Goal: Task Accomplishment & Management: Manage account settings

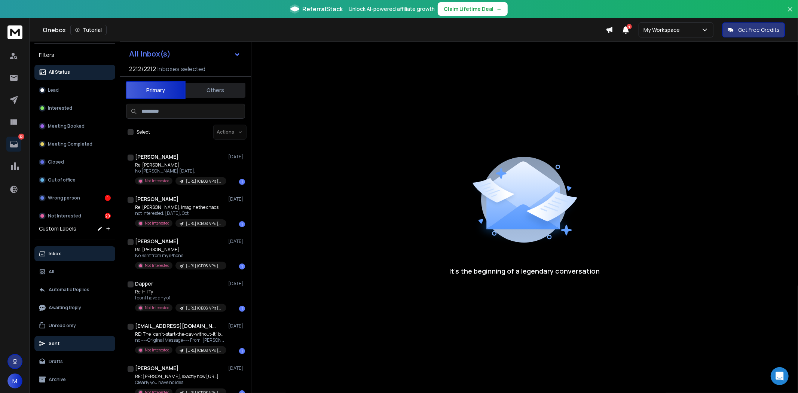
scroll to position [55, 0]
click at [71, 336] on button "Sent" at bounding box center [74, 343] width 81 height 15
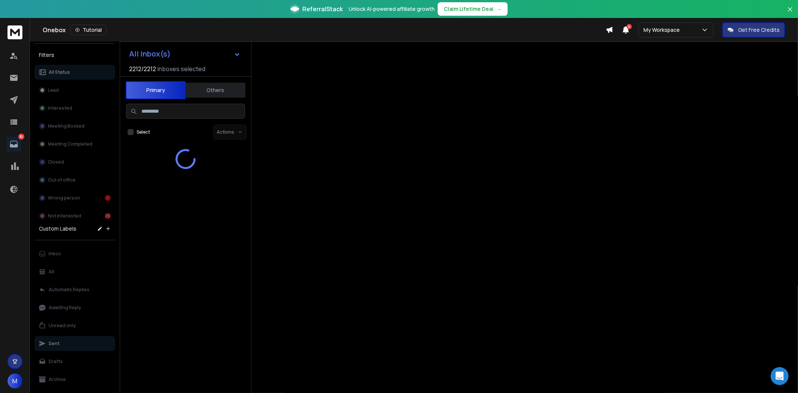
click at [196, 110] on input at bounding box center [185, 111] width 119 height 15
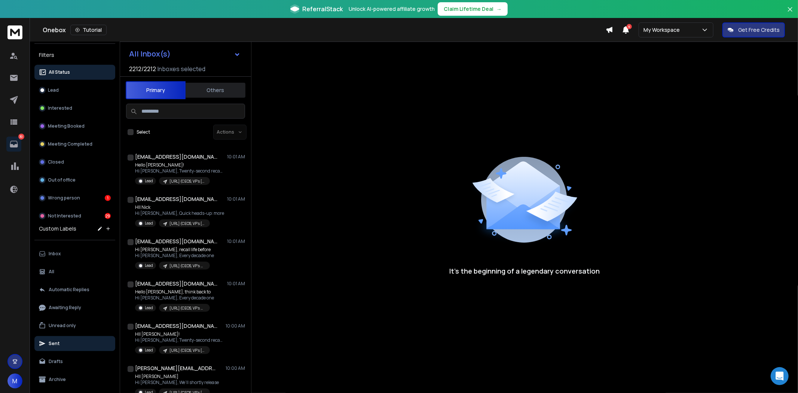
paste input "**********"
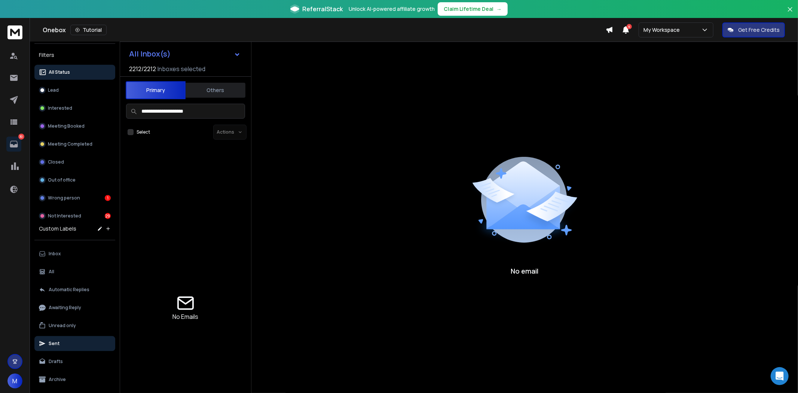
drag, startPoint x: 156, startPoint y: 110, endPoint x: 267, endPoint y: 124, distance: 110.9
click at [267, 124] on div "**********" at bounding box center [459, 238] width 679 height 393
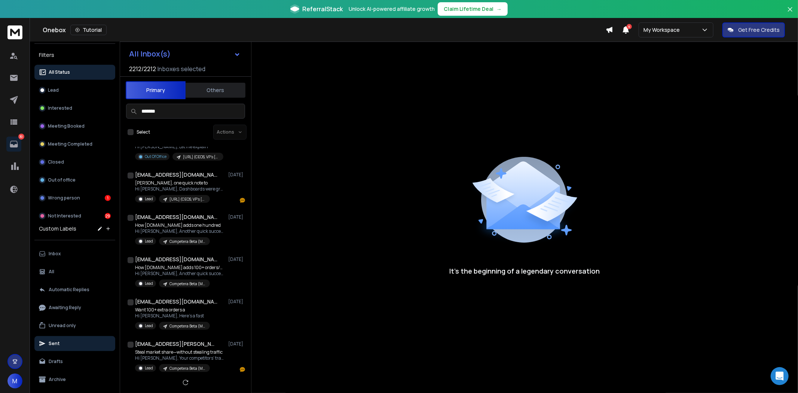
scroll to position [253, 0]
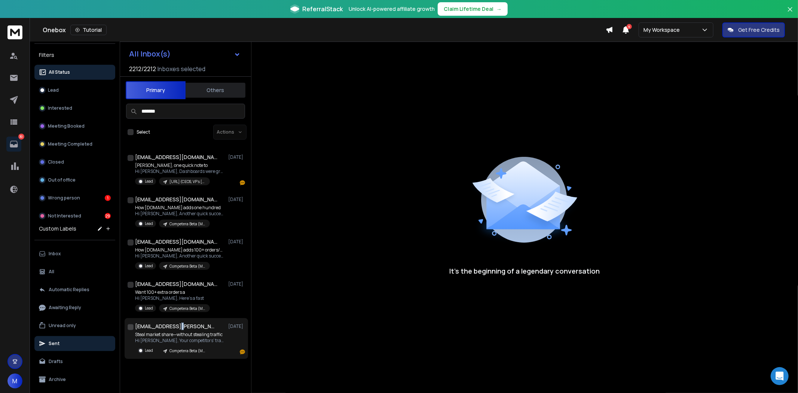
click at [176, 329] on div "[EMAIL_ADDRESS][PERSON_NAME][DOMAIN_NAME] [DATE] Steal market share—without ste…" at bounding box center [190, 339] width 110 height 32
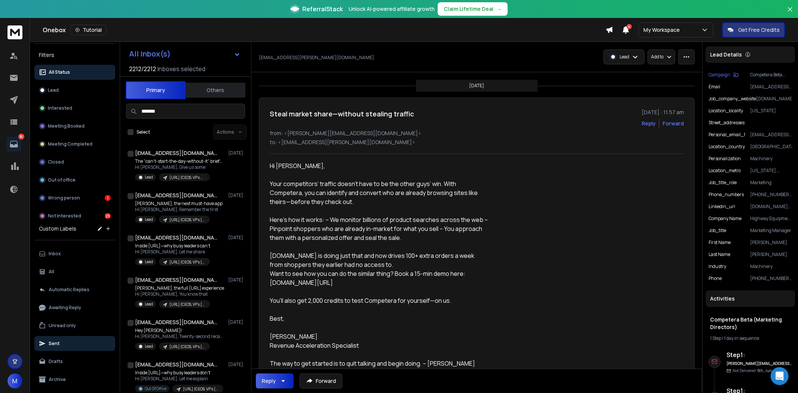
scroll to position [0, 0]
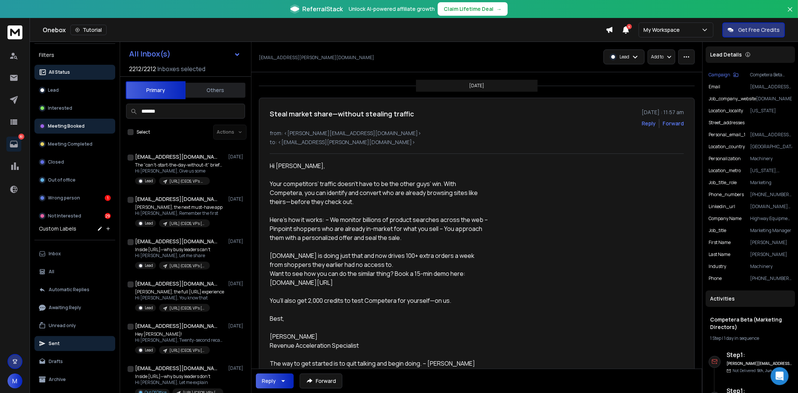
drag, startPoint x: 188, startPoint y: 116, endPoint x: 103, endPoint y: 113, distance: 85.4
click at [103, 113] on div "Press Ctrl + Shift + k to check for shortcuts. All Campaigns All Campaigns Filt…" at bounding box center [414, 238] width 768 height 393
paste input "********"
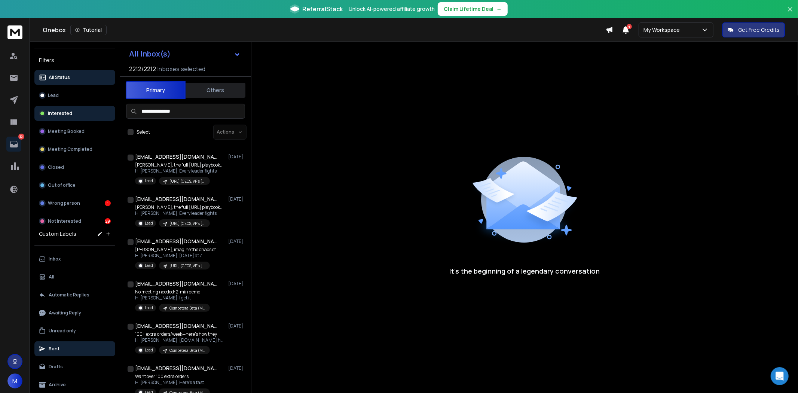
scroll to position [42, 0]
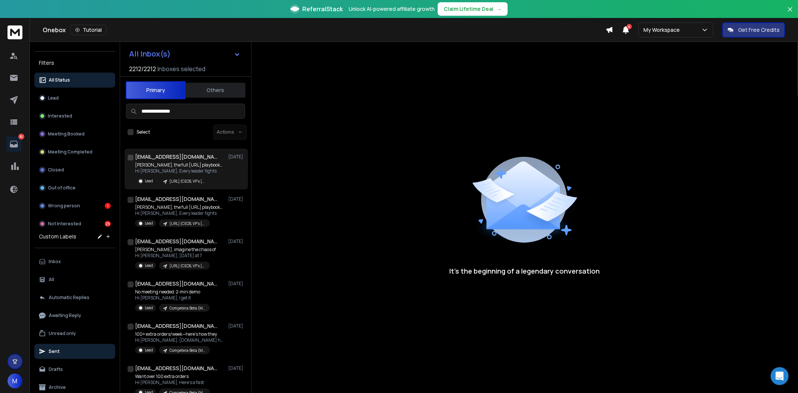
type input "**********"
click at [208, 165] on p "[PERSON_NAME], the full [URL] playbook—from" at bounding box center [180, 165] width 90 height 6
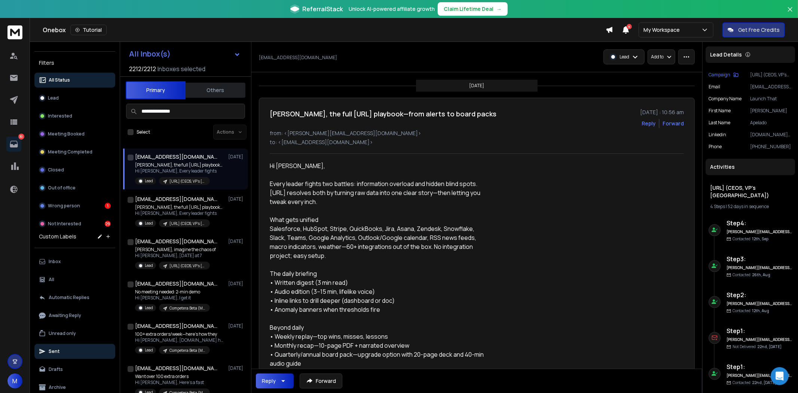
click at [713, 76] on p "Campaign" at bounding box center [720, 75] width 22 height 6
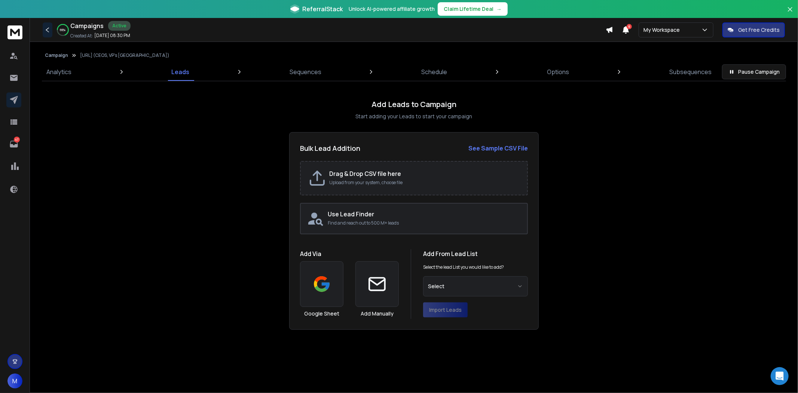
click at [50, 31] on icon at bounding box center [47, 30] width 7 height 7
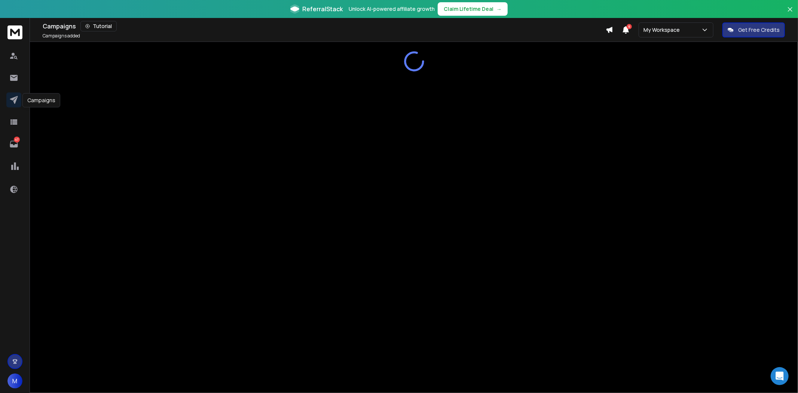
click at [10, 98] on icon at bounding box center [13, 99] width 9 height 9
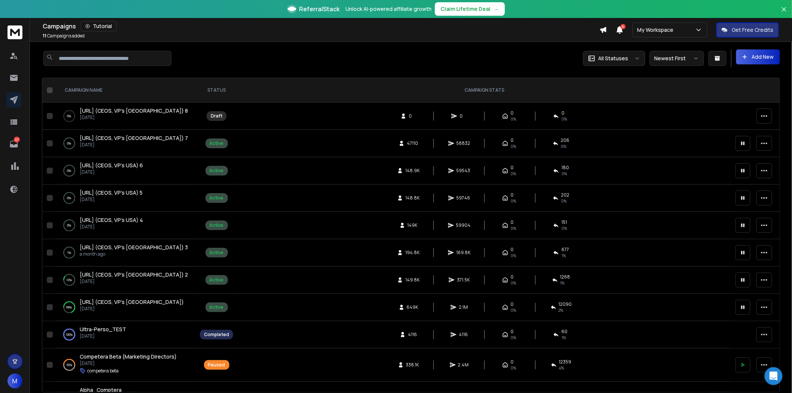
click at [110, 297] on td "69 % person.ai (CEOS, VP's USA) 3 months ago" at bounding box center [126, 307] width 140 height 27
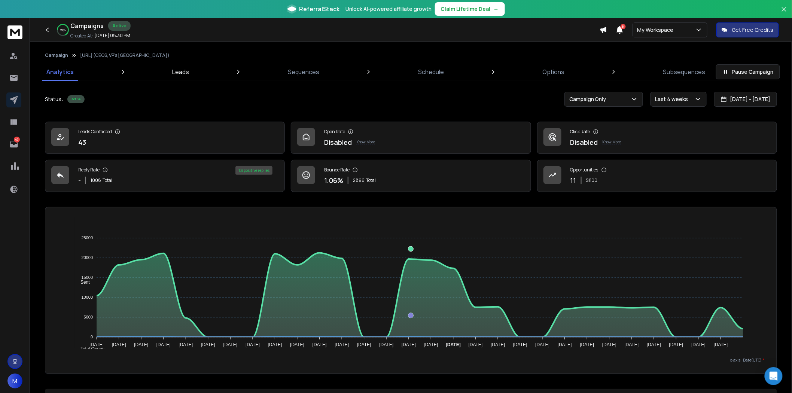
click at [191, 69] on link "Leads" at bounding box center [181, 72] width 26 height 18
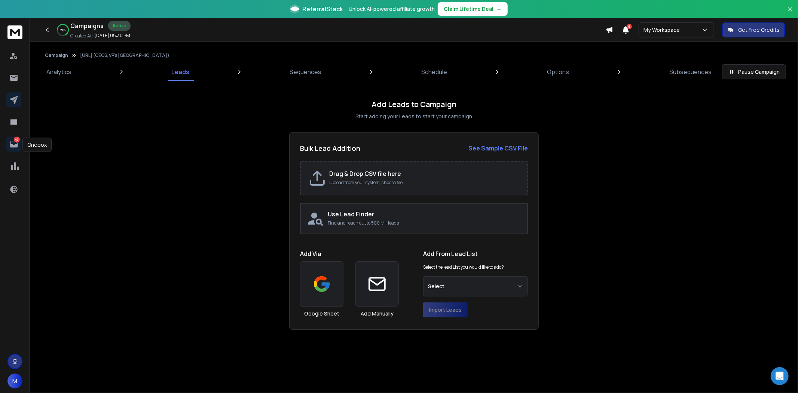
click at [12, 145] on icon at bounding box center [14, 144] width 8 height 7
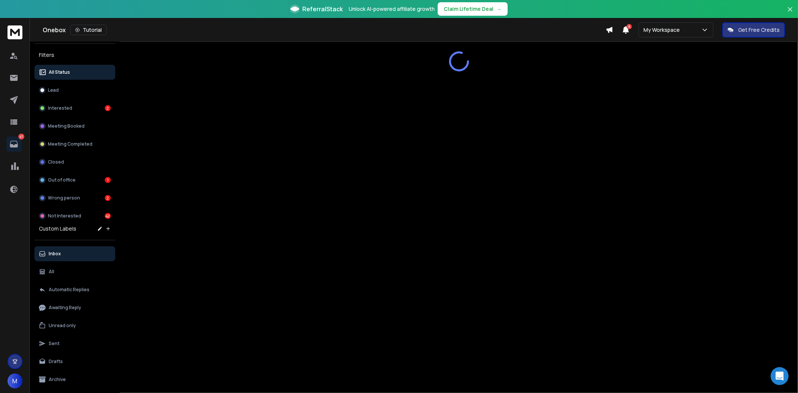
scroll to position [55, 0]
click at [66, 336] on button "Sent" at bounding box center [74, 343] width 81 height 15
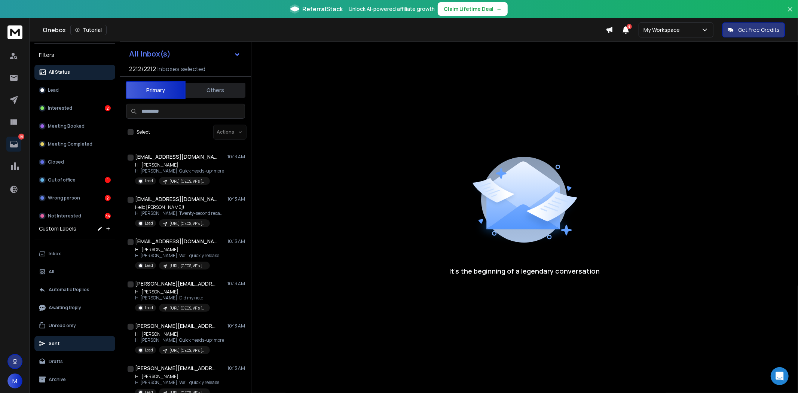
click at [175, 120] on div "Select Actions msheridan@allenhoshall.com 10:13 AM HII Michael Hi Michael, Quic…" at bounding box center [185, 269] width 131 height 337
click at [181, 107] on input at bounding box center [185, 111] width 119 height 15
paste input "**********"
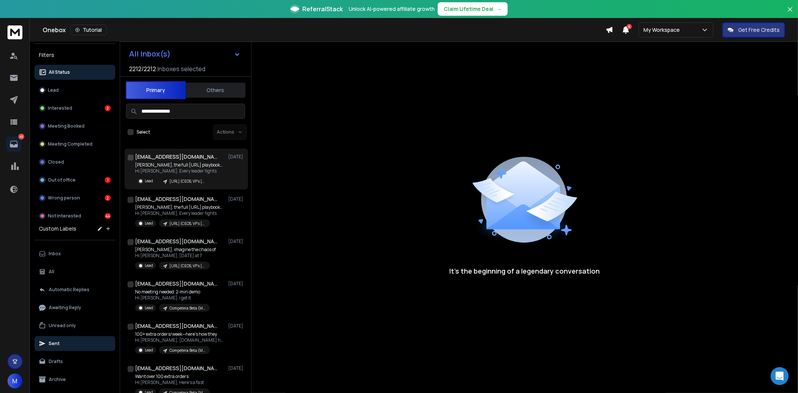
type input "**********"
click at [210, 166] on p "Raymond, the full Person.ai playbook—from" at bounding box center [180, 165] width 90 height 6
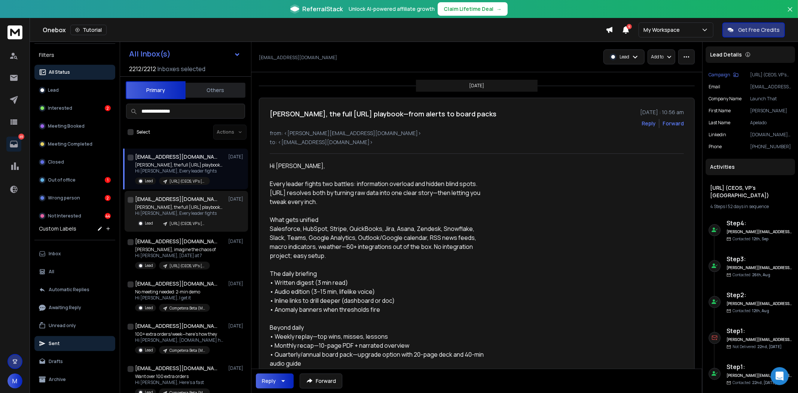
click at [187, 204] on p "[PERSON_NAME], the full [URL] playbook—from" at bounding box center [180, 207] width 90 height 6
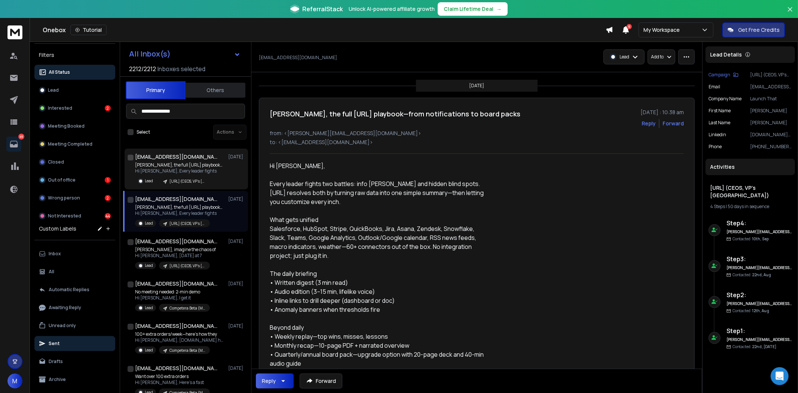
click at [194, 169] on p "Hi [PERSON_NAME], Every leader fights" at bounding box center [180, 171] width 90 height 6
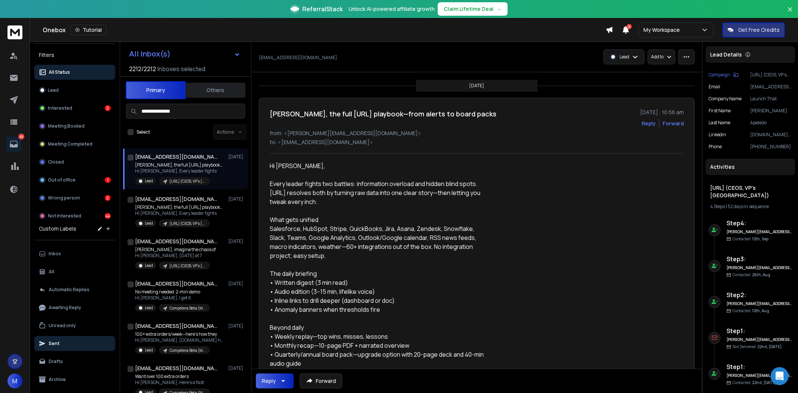
click at [717, 77] on p "Campaign" at bounding box center [720, 75] width 22 height 6
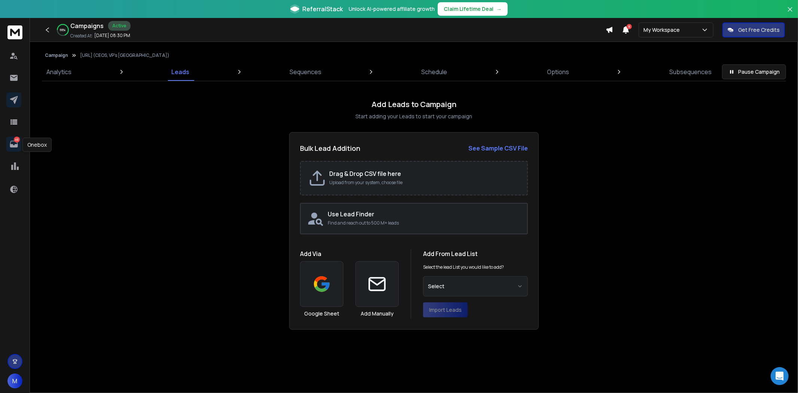
click at [7, 147] on link "49" at bounding box center [13, 144] width 15 height 15
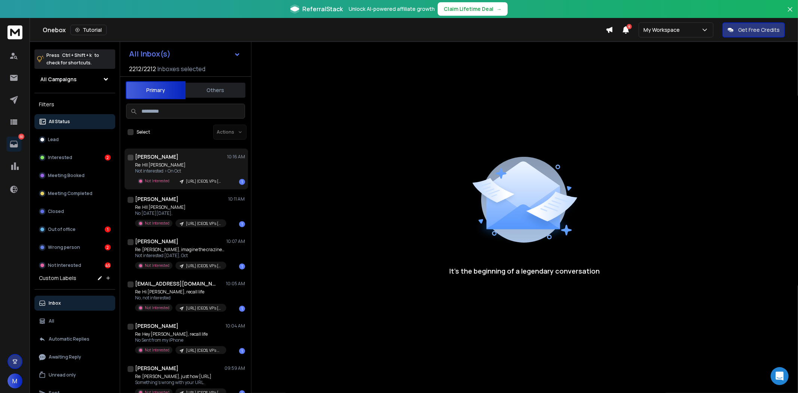
click at [160, 159] on h1 "Meryl Taylor" at bounding box center [156, 156] width 43 height 7
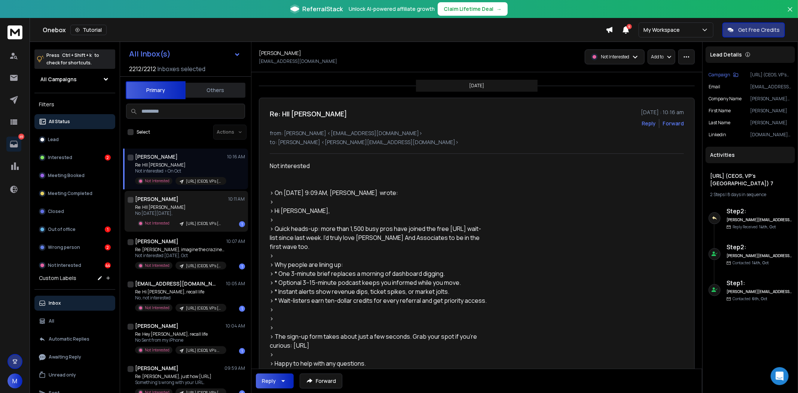
click at [141, 211] on p "No On Tue, Oct 14," at bounding box center [180, 213] width 90 height 6
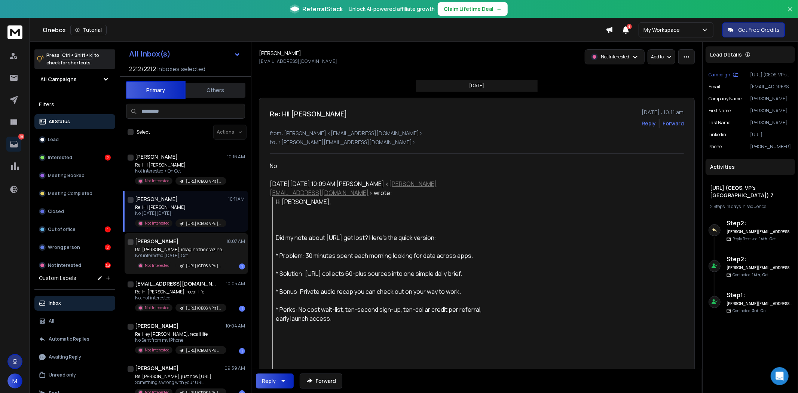
click at [172, 263] on div "Not Interested person.ai (CEOS, VP's USA) 2" at bounding box center [180, 266] width 91 height 8
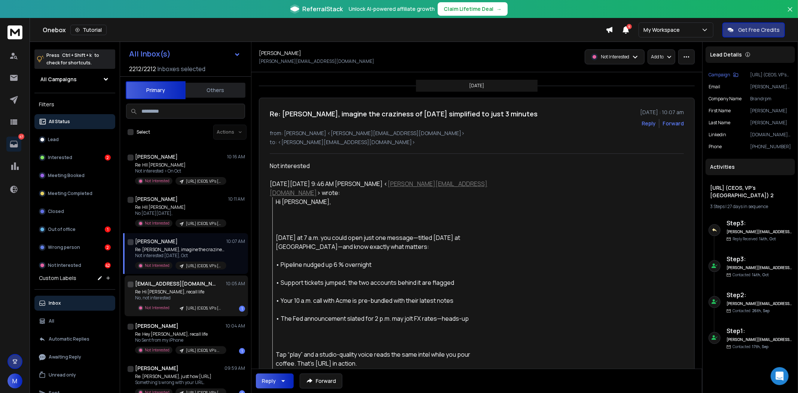
click at [180, 298] on p "No, not interested" at bounding box center [180, 298] width 90 height 6
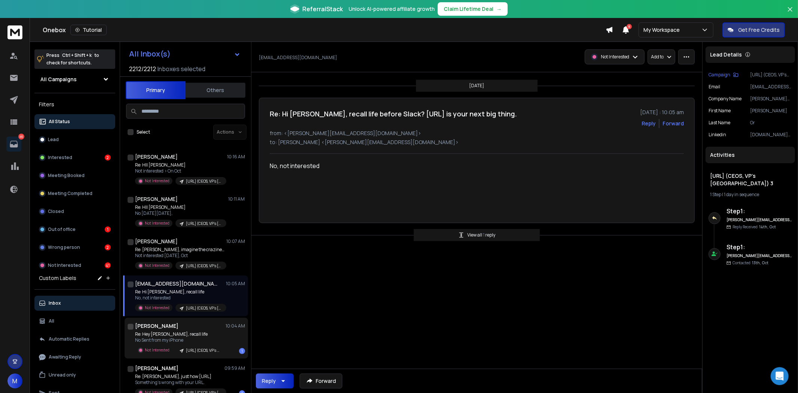
click at [194, 323] on div "Pam Fleming 10:04 AM" at bounding box center [190, 325] width 110 height 7
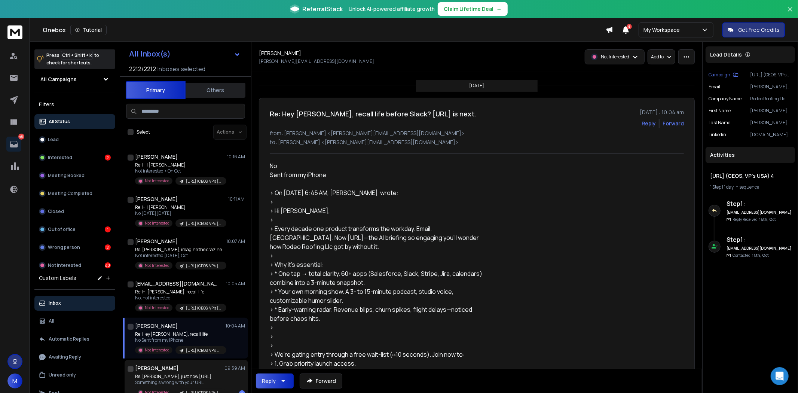
click at [208, 372] on div "Greg Dewald 09:59 AM" at bounding box center [190, 368] width 110 height 7
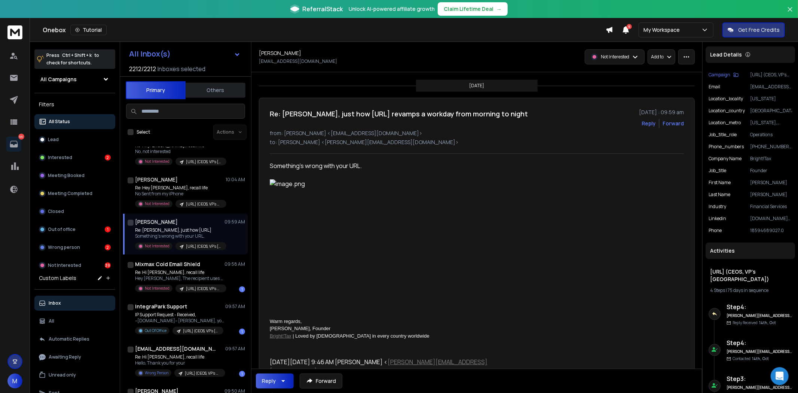
scroll to position [152, 0]
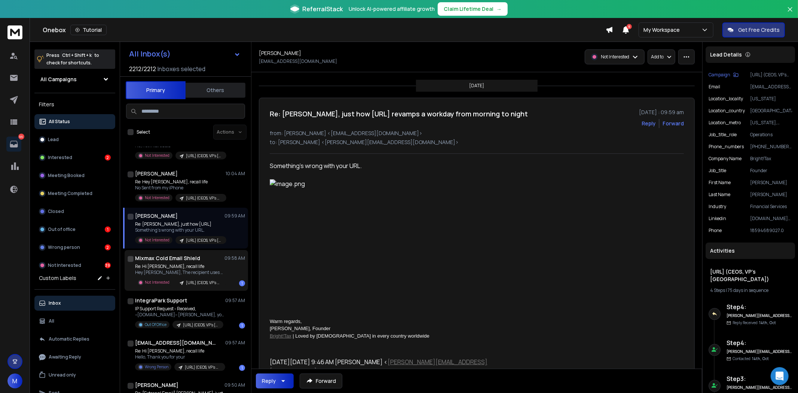
click at [207, 260] on div "Mixmax Cold Email Shield 09:58 AM" at bounding box center [190, 258] width 110 height 7
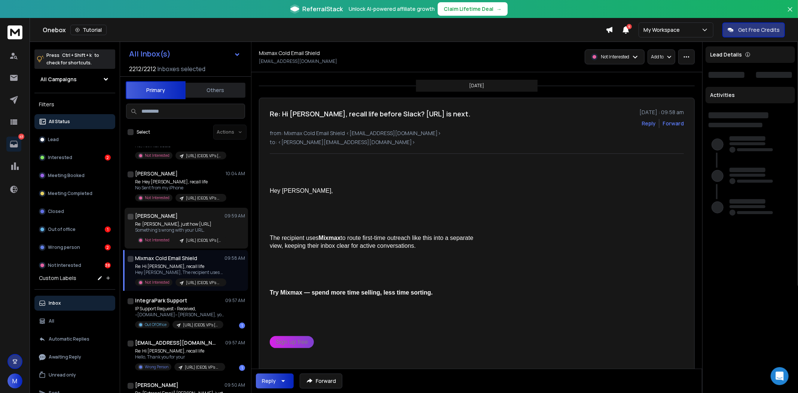
click at [190, 215] on div "Greg Dewald 09:59 AM" at bounding box center [190, 215] width 110 height 7
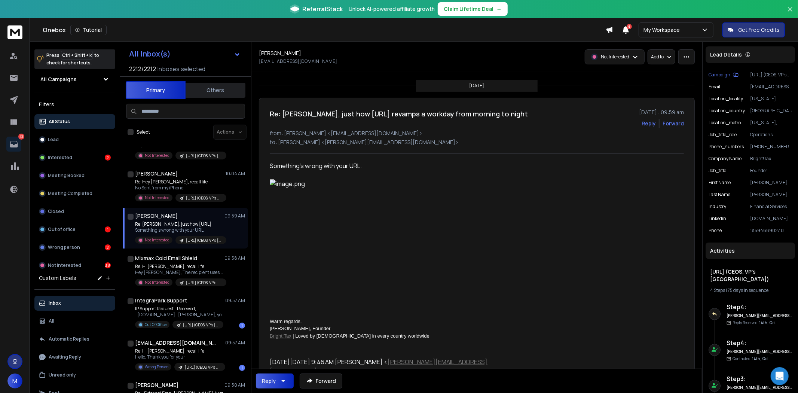
click at [598, 61] on div "Not Interested" at bounding box center [614, 57] width 59 height 14
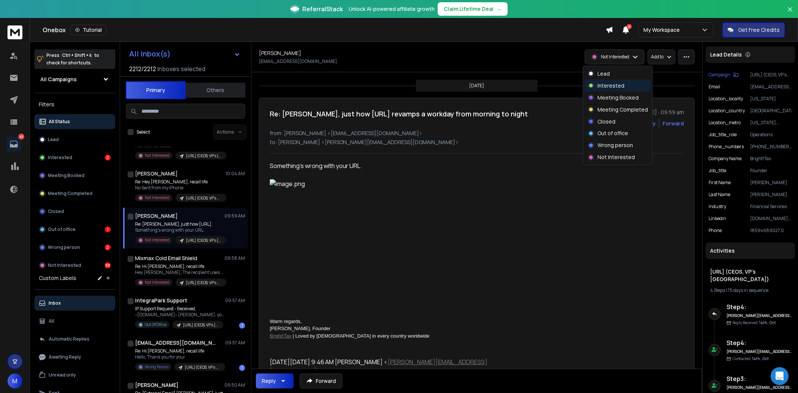
click at [609, 82] on p "Interested" at bounding box center [611, 85] width 27 height 7
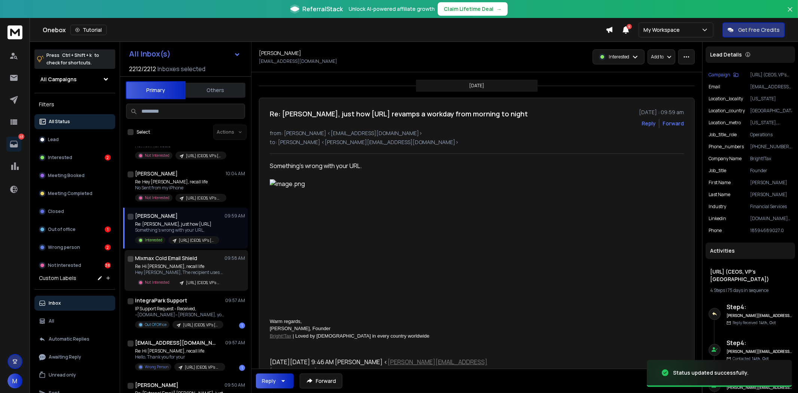
click at [170, 271] on p "Hey David, The recipient uses Mixmax" at bounding box center [180, 273] width 90 height 6
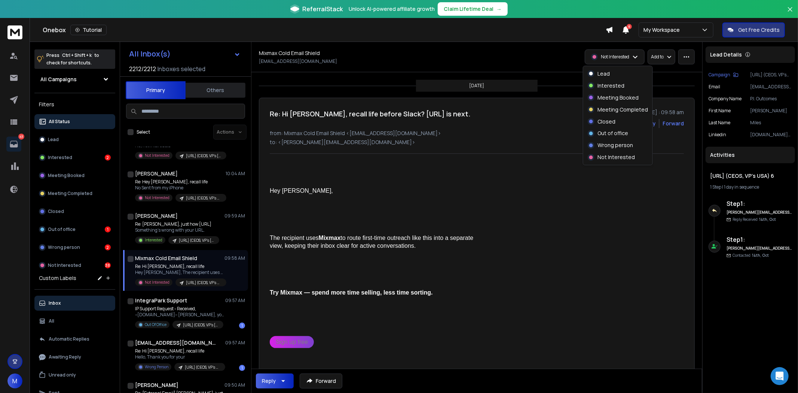
click at [601, 55] on p "Not Interested" at bounding box center [615, 57] width 28 height 6
click at [598, 131] on p "Out of office" at bounding box center [613, 133] width 31 height 7
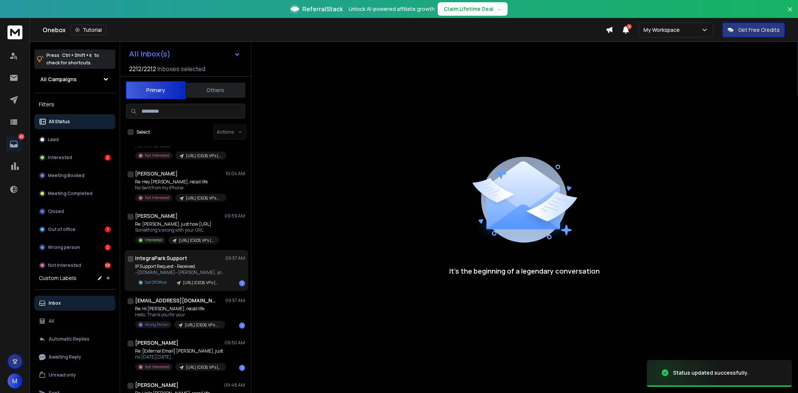
click at [172, 260] on h1 "IntegraPark Support" at bounding box center [161, 258] width 52 height 7
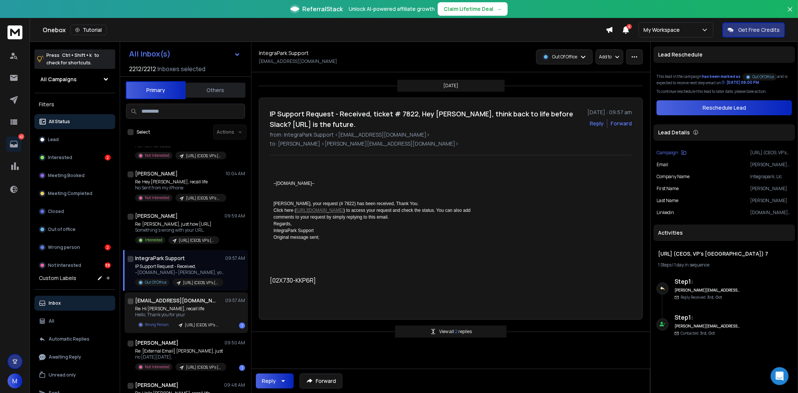
click at [186, 301] on h1 "pattystewart@myfairpoint.net" at bounding box center [176, 300] width 82 height 7
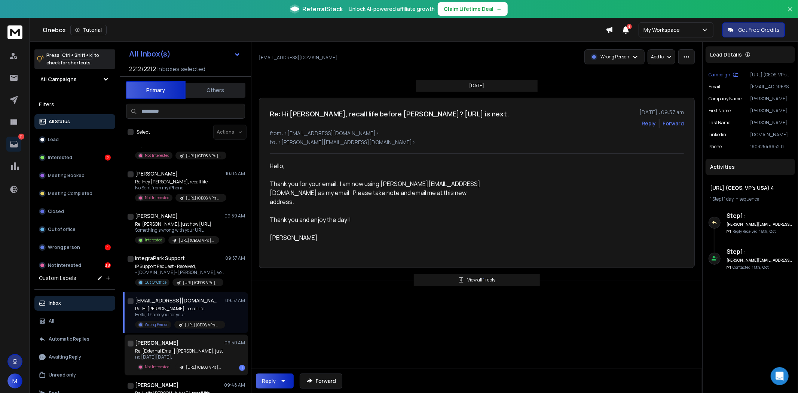
click at [192, 340] on div "Kevin Hayden 09:50 AM" at bounding box center [190, 342] width 110 height 7
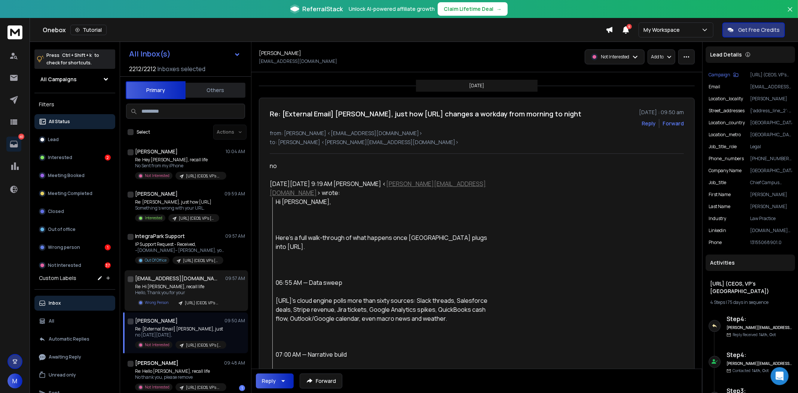
scroll to position [249, 0]
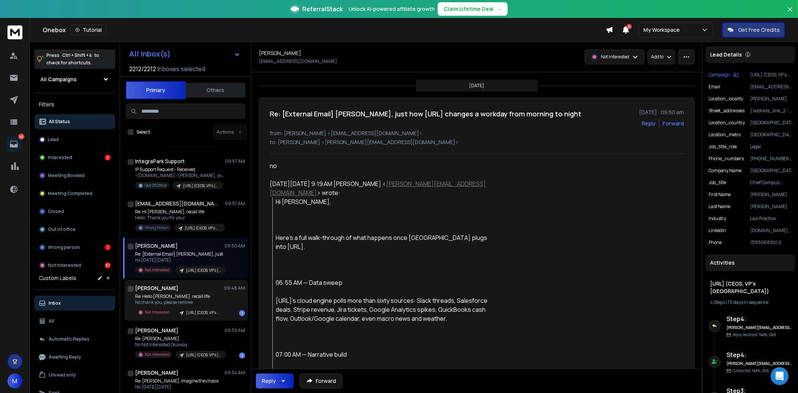
click at [191, 310] on p "[URL] (CEOS, VP's USA) 5" at bounding box center [204, 313] width 36 height 6
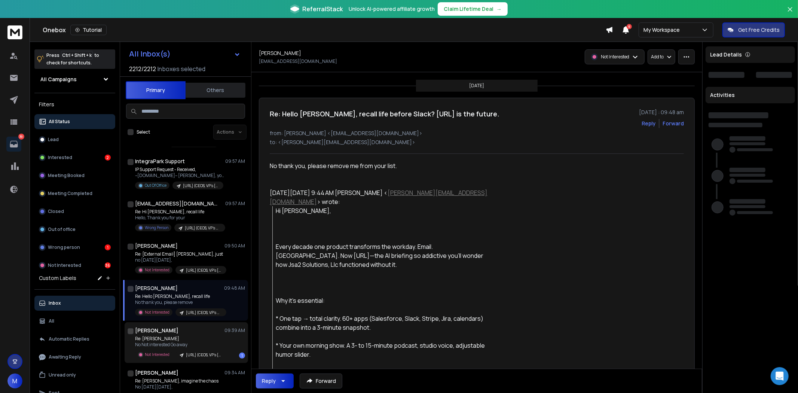
click at [186, 343] on p "No Not interested Go away" at bounding box center [180, 345] width 90 height 6
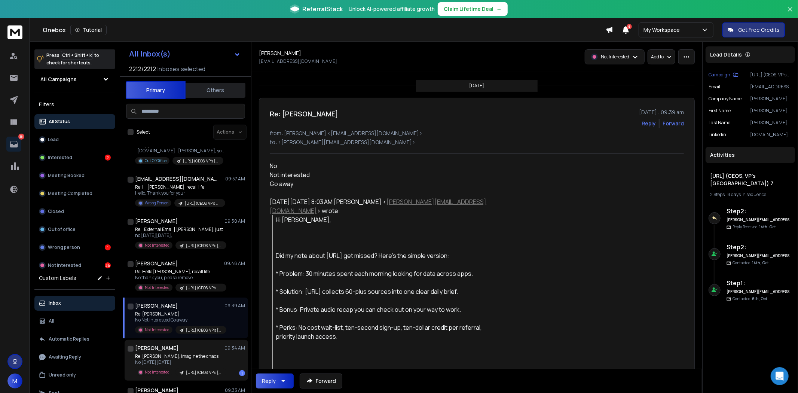
scroll to position [332, 0]
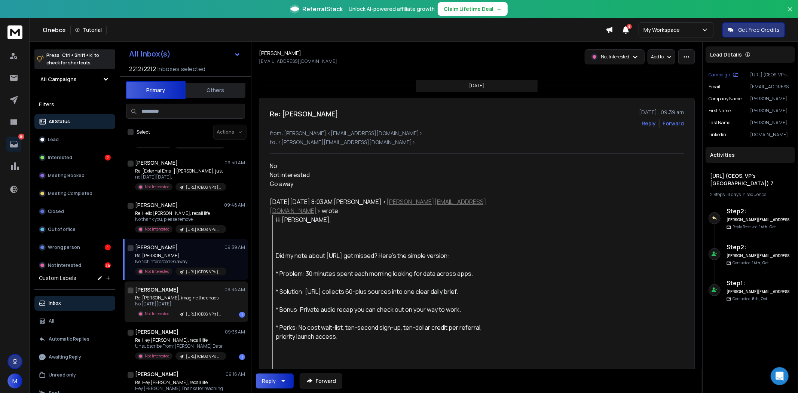
click at [188, 306] on div "Re: Ben, imagine the chaos No On Tue, Oct 14, Not Interested person.ai (CEOS, V…" at bounding box center [180, 306] width 91 height 23
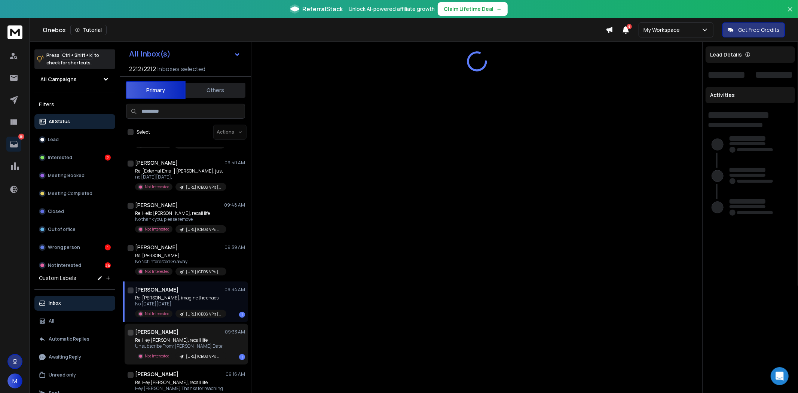
click at [181, 340] on p "Re: Hey Kevin, recall life" at bounding box center [180, 340] width 90 height 6
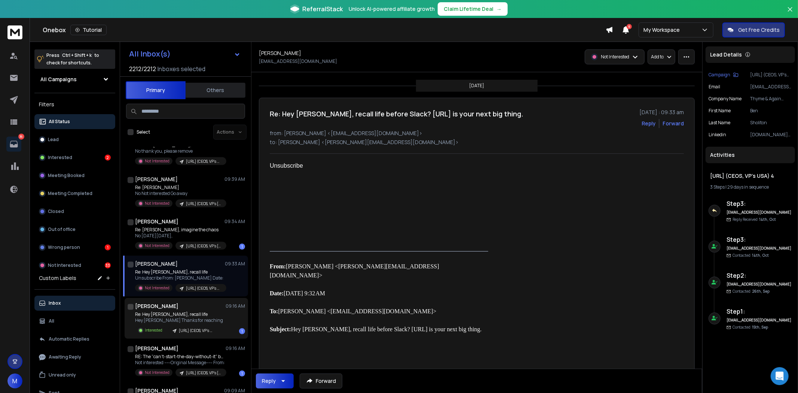
scroll to position [402, 0]
click at [187, 310] on p "Re: Hey Andy, recall life" at bounding box center [179, 313] width 88 height 6
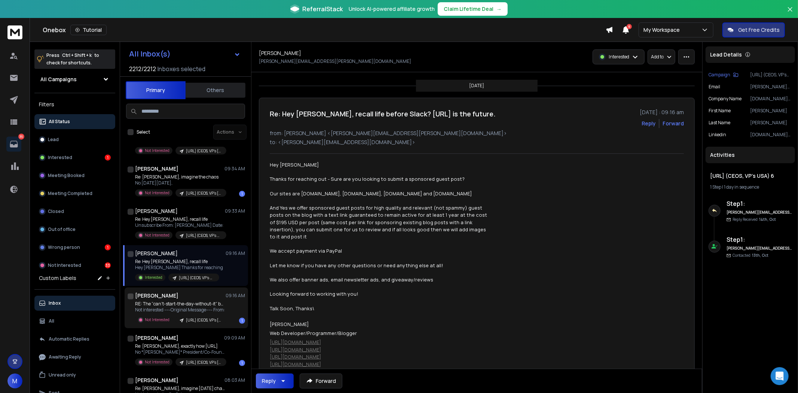
scroll to position [457, 0]
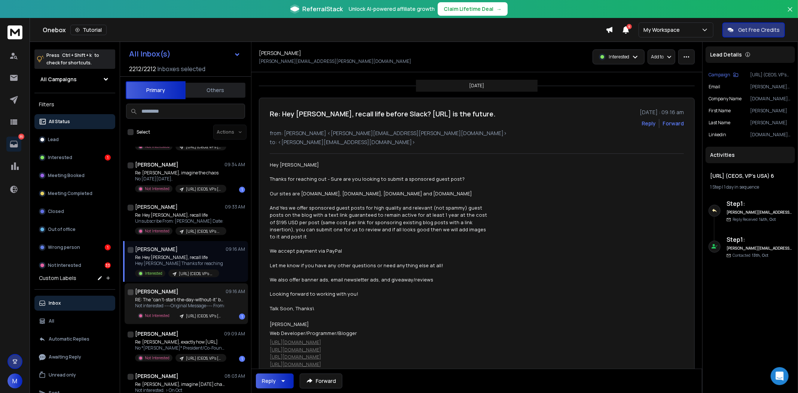
click at [186, 312] on div "[URL] (CEOS, VP's [GEOGRAPHIC_DATA]) 3" at bounding box center [201, 316] width 51 height 8
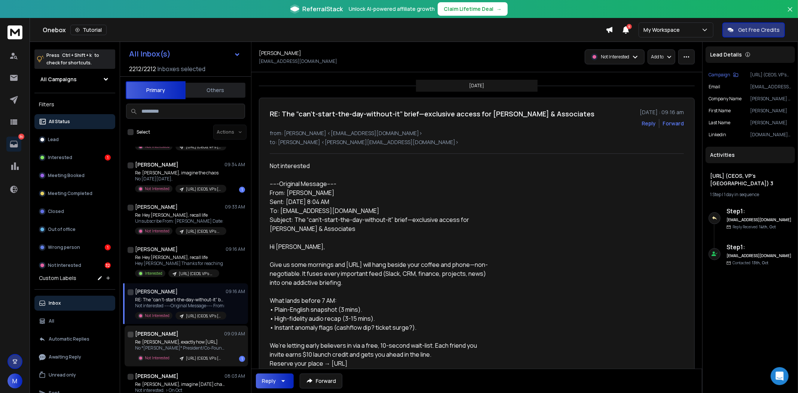
click at [182, 342] on p "Re: Jeff, exactly how Person.ai" at bounding box center [180, 342] width 90 height 6
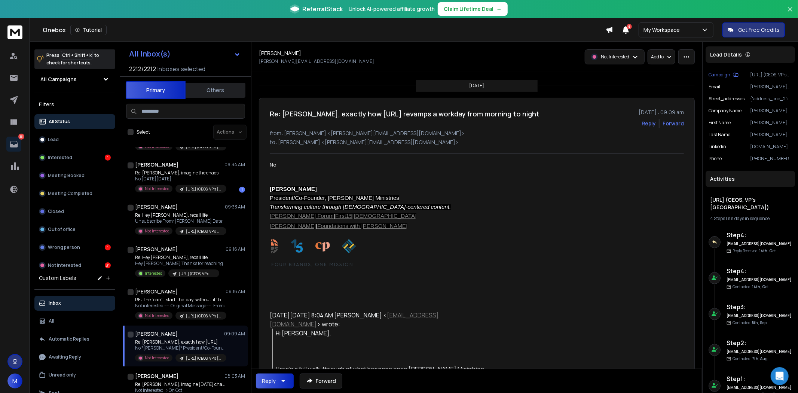
scroll to position [527, 0]
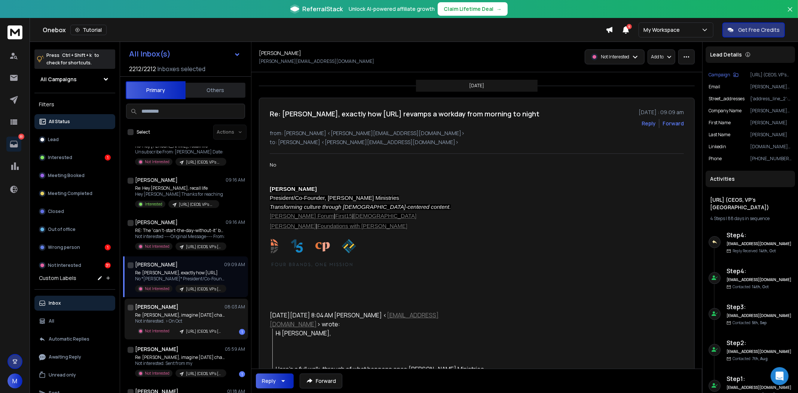
click at [188, 324] on div "Re: Glenda, imagine tomorrow’s chaos Not interested. > On Oct Not Interested pe…" at bounding box center [180, 323] width 91 height 23
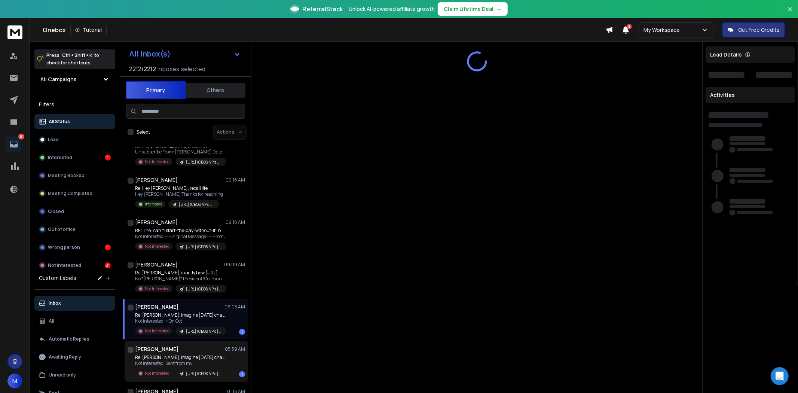
click at [188, 354] on p "Re: Mark, imagine tomorrow’s chaos" at bounding box center [180, 357] width 90 height 6
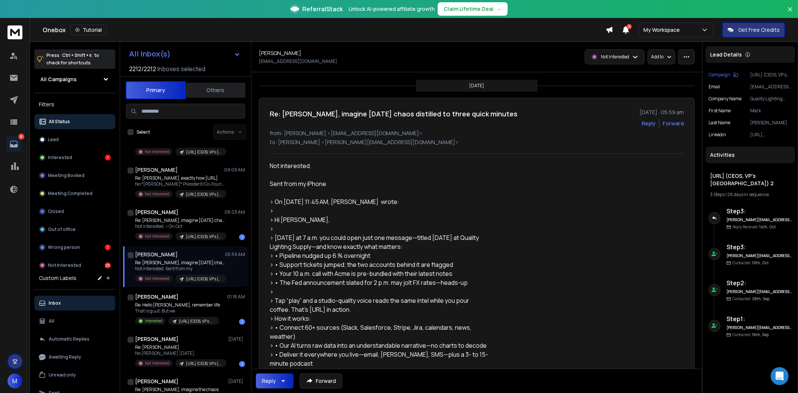
scroll to position [624, 0]
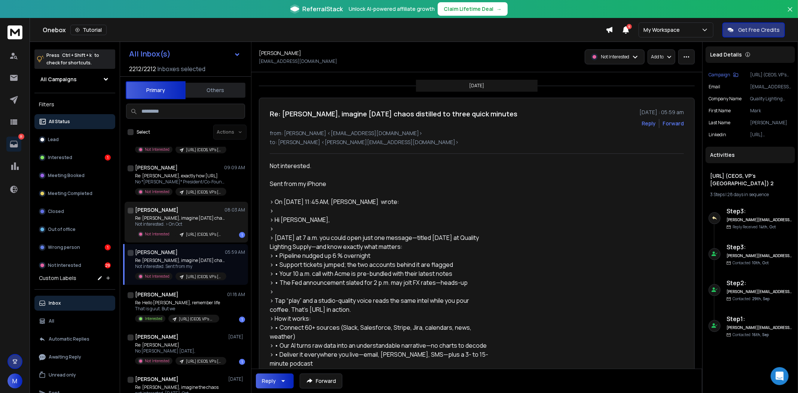
click at [188, 208] on div "Glenda Chang 08:03 AM" at bounding box center [190, 209] width 110 height 7
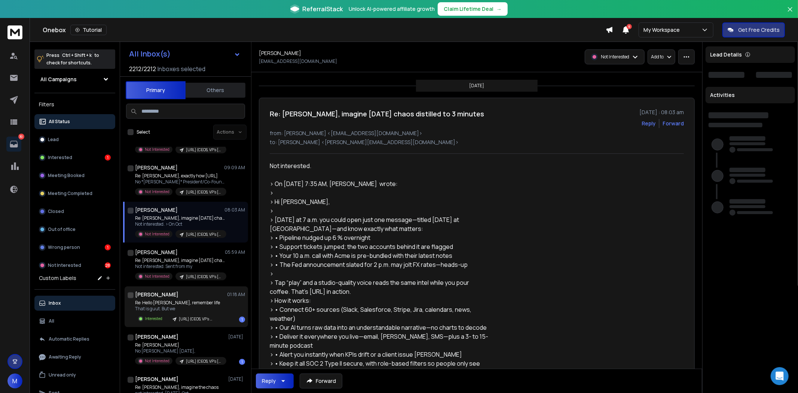
click at [197, 301] on p "Re: Hello Rado, remember life" at bounding box center [177, 303] width 85 height 6
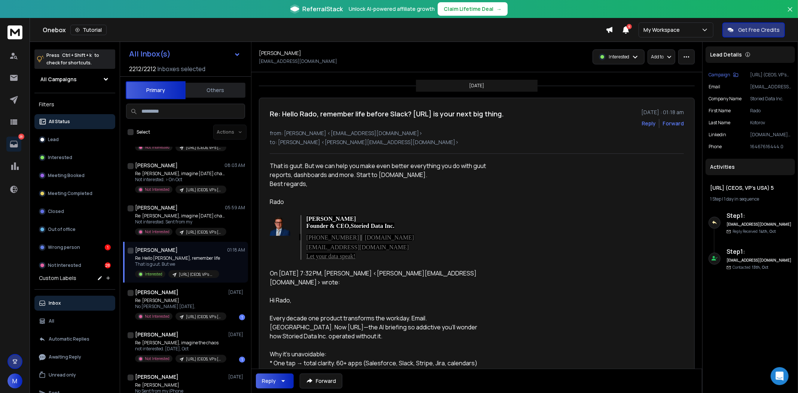
scroll to position [693, 0]
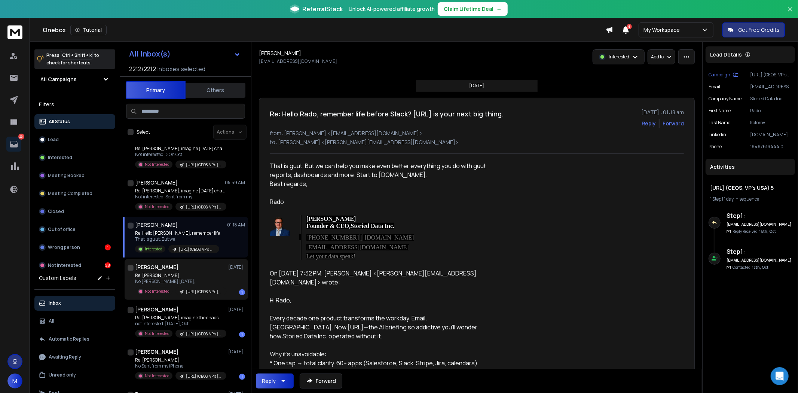
click at [177, 276] on p "Re: [PERSON_NAME]" at bounding box center [180, 276] width 90 height 6
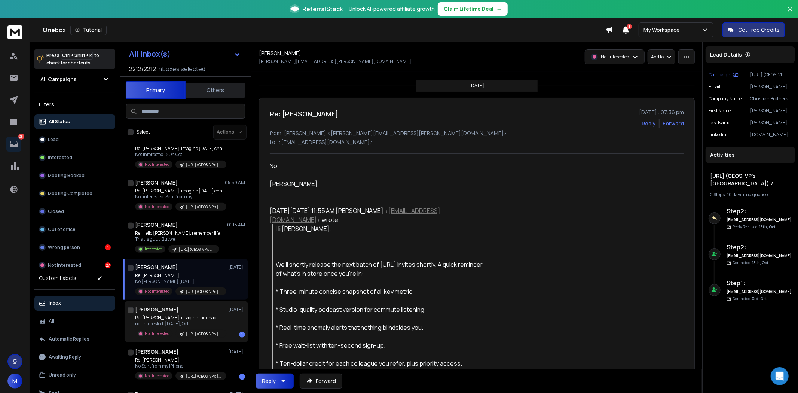
click at [192, 313] on div "Samantha Smith 13 Oct Re: Samantha, imagine the chaos not interested. On Mon, O…" at bounding box center [190, 322] width 110 height 32
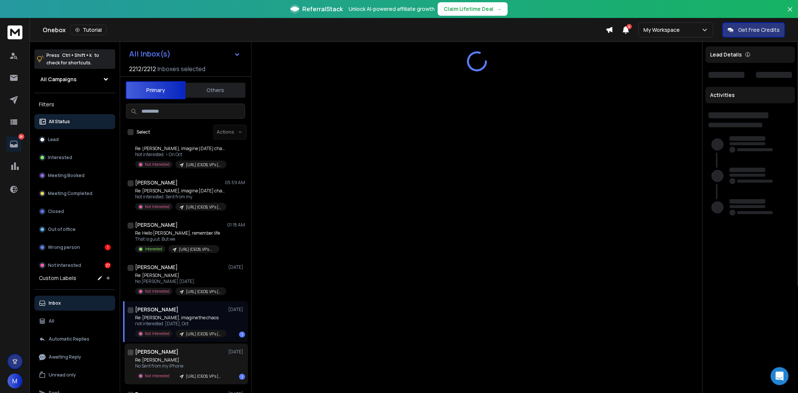
click at [205, 360] on p "Re: [PERSON_NAME]" at bounding box center [180, 360] width 90 height 6
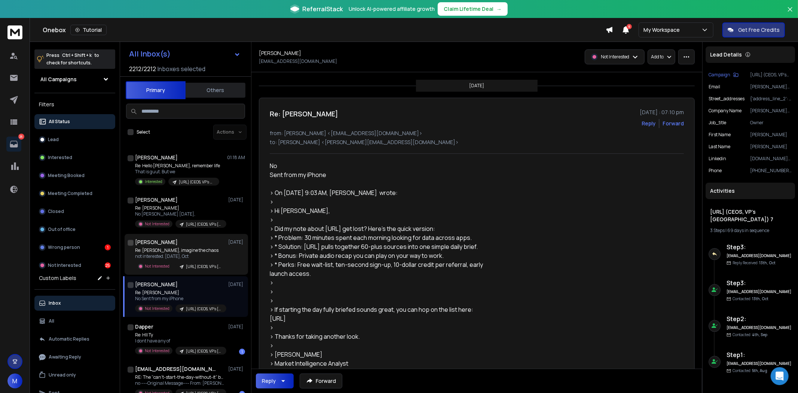
scroll to position [776, 0]
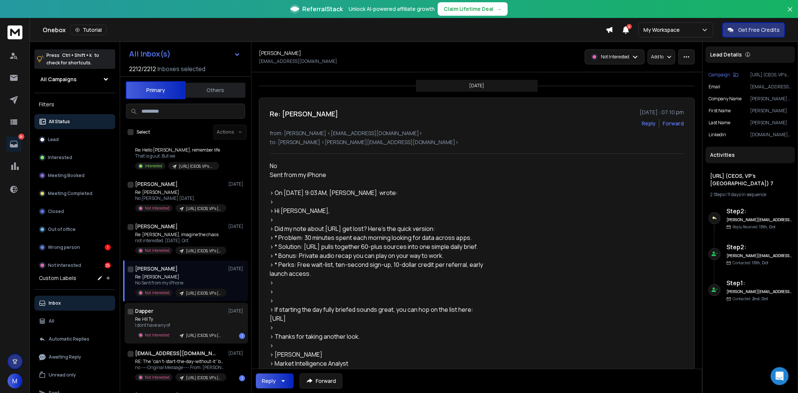
click at [205, 323] on p "I dont have any of" at bounding box center [180, 325] width 90 height 6
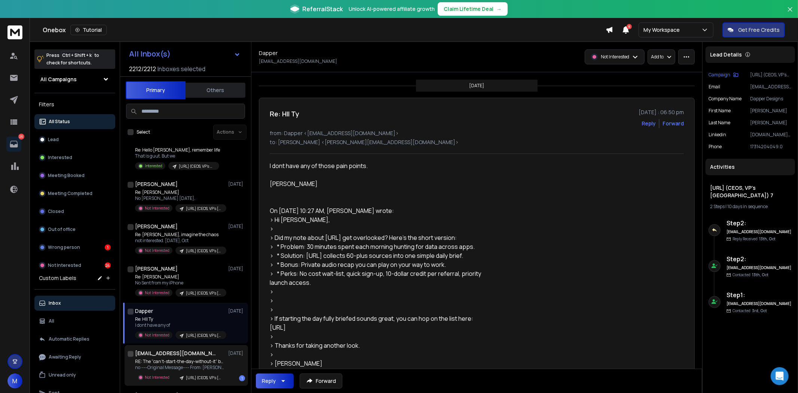
click at [204, 350] on div "jwilliams@huntpatton.com 13 Oct" at bounding box center [190, 353] width 110 height 7
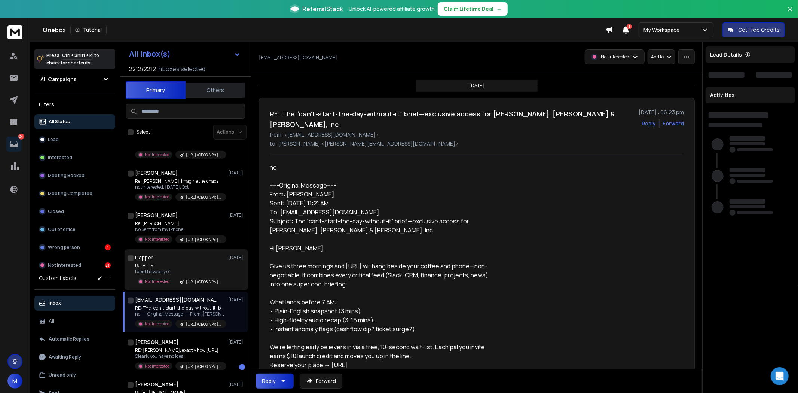
scroll to position [873, 0]
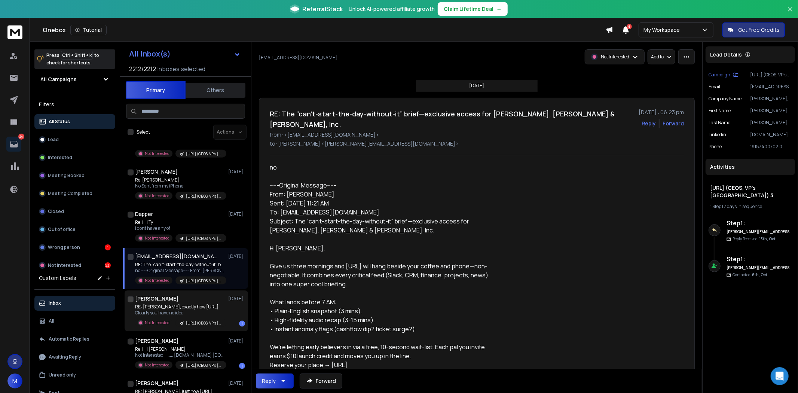
click at [204, 304] on p "RE: [PERSON_NAME], exactly how [URL]" at bounding box center [180, 307] width 90 height 6
